Goal: Check status

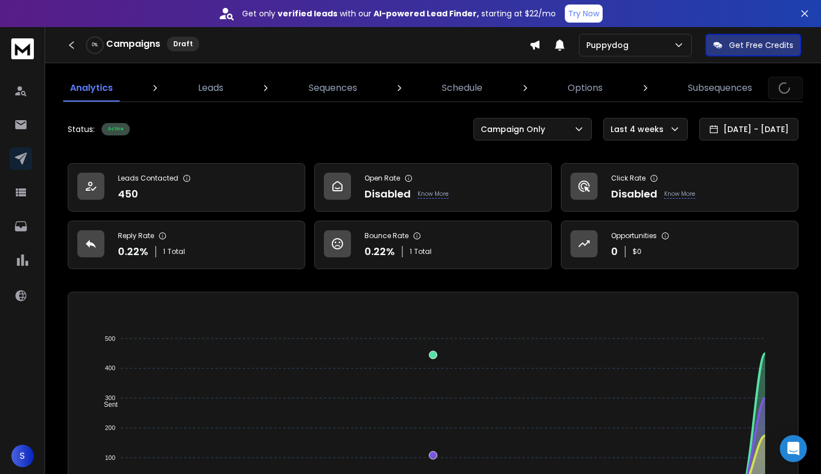
click at [483, 193] on link "Open Rate Disabled Know More" at bounding box center [432, 187] width 237 height 49
